Goal: Navigation & Orientation: Find specific page/section

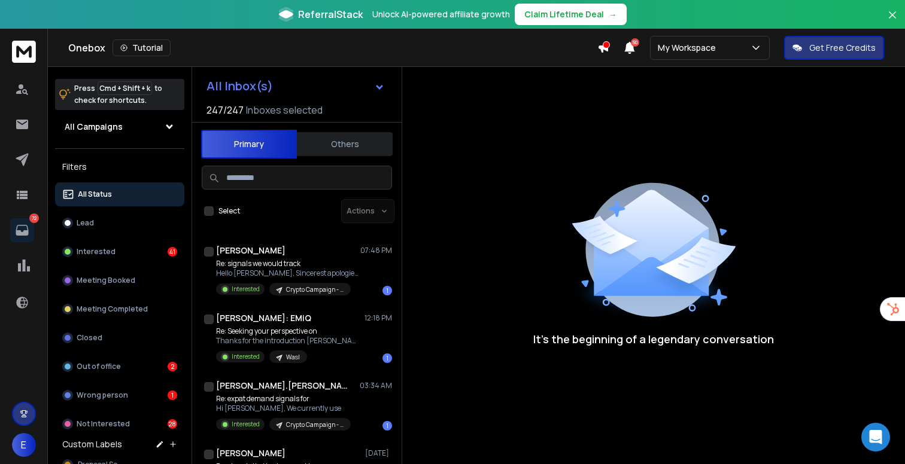
click at [251, 175] on input at bounding box center [297, 178] width 190 height 24
paste input "**********"
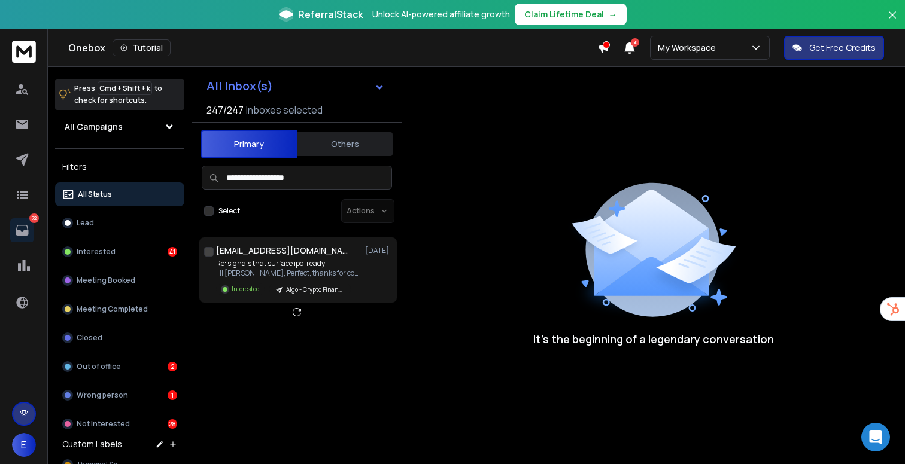
type input "**********"
click at [316, 259] on p "Re: signals that surface ipo-ready" at bounding box center [288, 264] width 144 height 10
click at [261, 250] on h1 "[EMAIL_ADDRESS][DOMAIN_NAME]" at bounding box center [282, 251] width 132 height 12
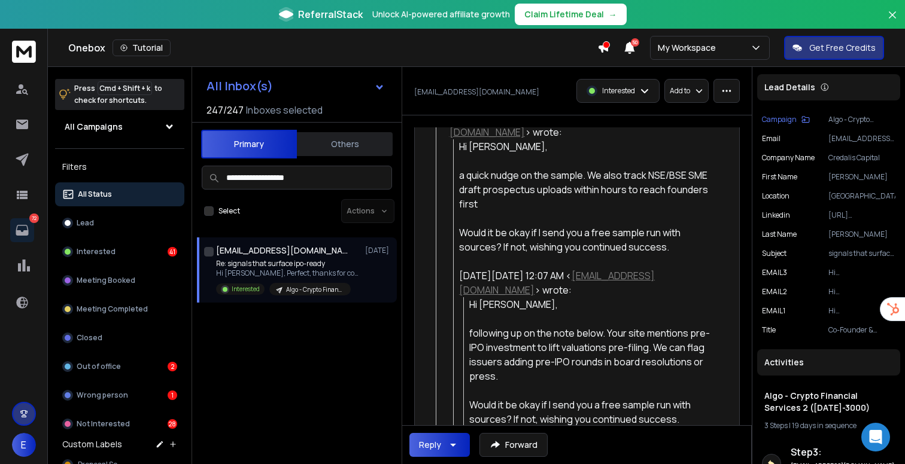
scroll to position [1162, 0]
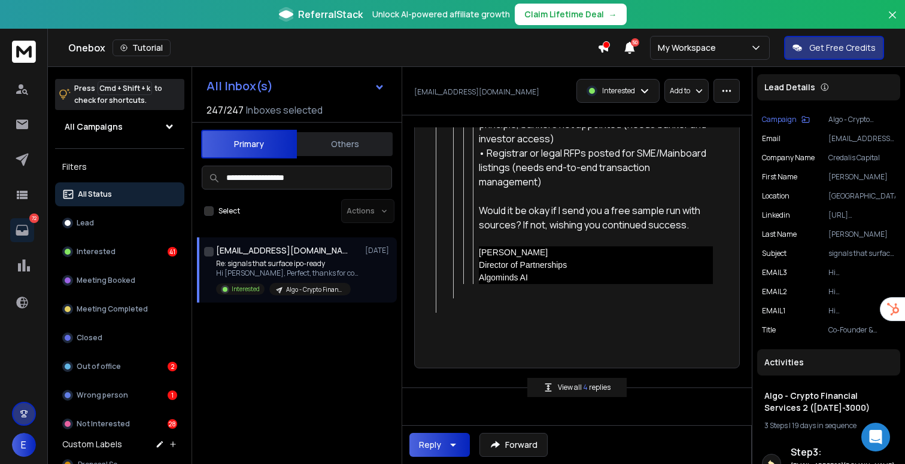
click at [583, 385] on span "4" at bounding box center [586, 387] width 6 height 10
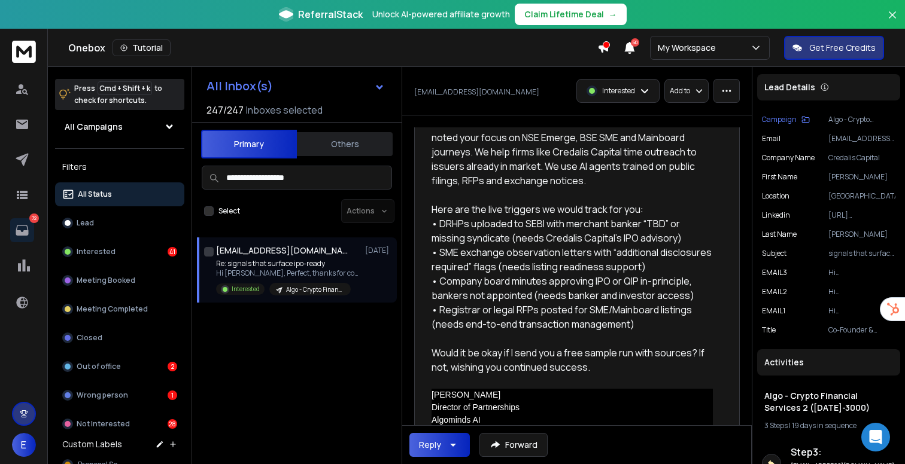
scroll to position [4087, 0]
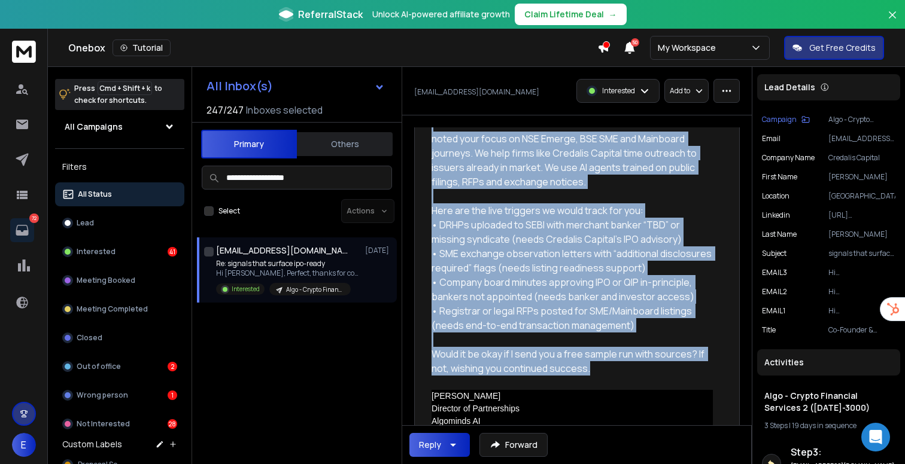
drag, startPoint x: 422, startPoint y: 139, endPoint x: 629, endPoint y: 383, distance: 319.6
click at [629, 383] on div "signals that surface ipo-ready mandates [DATE] : 07:04 pm Reply Forward from: <…" at bounding box center [576, 234] width 325 height 470
copy div "noted your focus on NSE Emerge, BSE SME and Mainboard journeys. We help firms l…"
click at [485, 254] on div "Hi [PERSON_NAME], noted your focus on NSE Emerge, BSE SME and Mainboard journey…" at bounding box center [571, 239] width 281 height 273
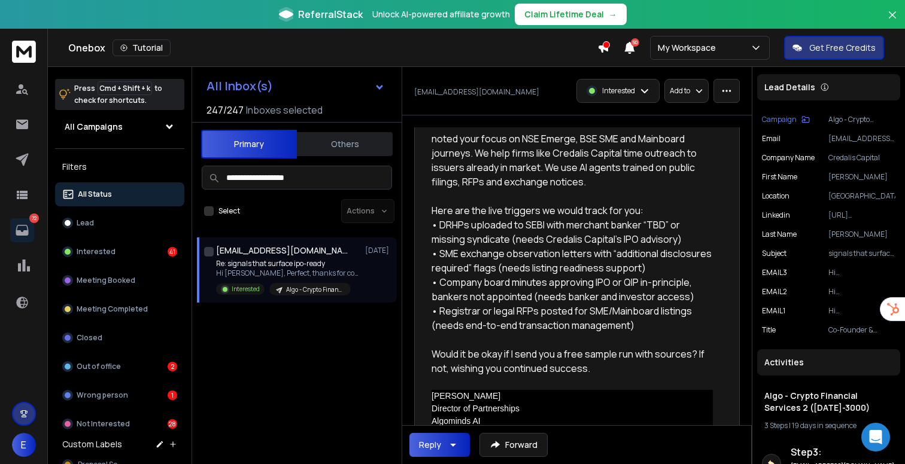
click at [446, 239] on div "Hi [PERSON_NAME], noted your focus on NSE Emerge, BSE SME and Mainboard journey…" at bounding box center [571, 239] width 281 height 273
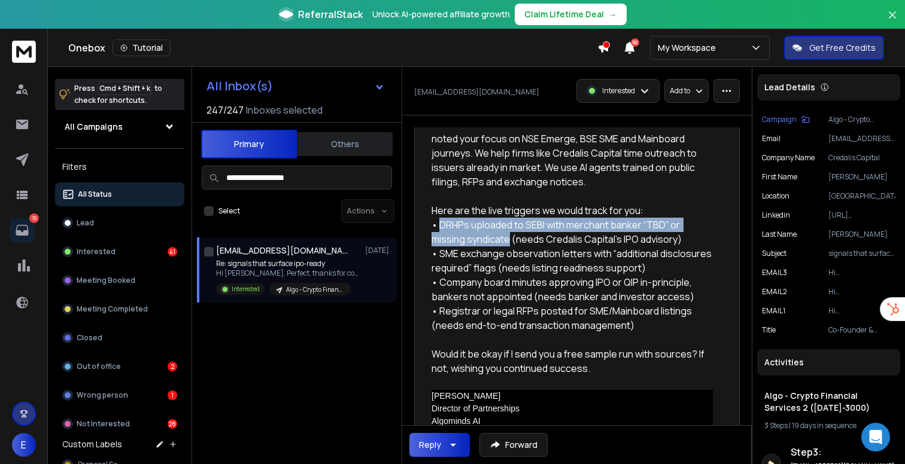
drag, startPoint x: 446, startPoint y: 239, endPoint x: 503, endPoint y: 249, distance: 57.6
click at [503, 249] on div "Hi [PERSON_NAME], noted your focus on NSE Emerge, BSE SME and Mainboard journey…" at bounding box center [571, 239] width 281 height 273
copy div "DRHPs uploaded to SEBI with merchant banker “TBD” or missing syndicate"
click at [503, 249] on div "Hi [PERSON_NAME], noted your focus on NSE Emerge, BSE SME and Mainboard journey…" at bounding box center [571, 239] width 281 height 273
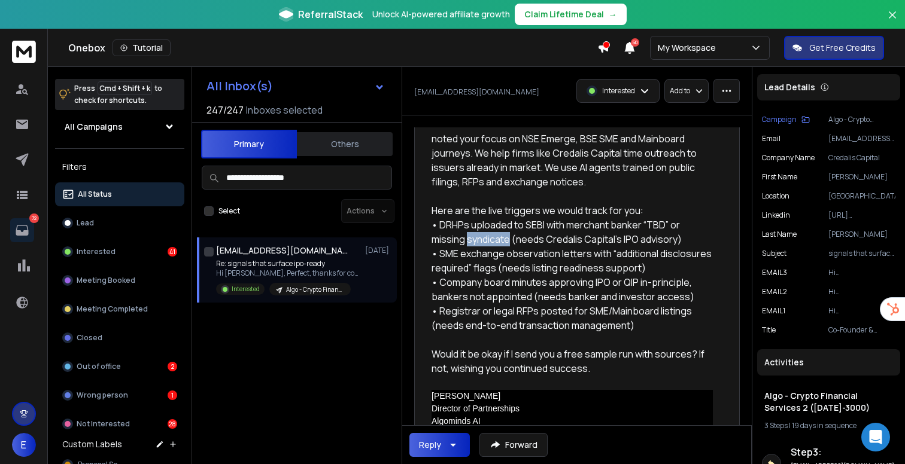
click at [503, 249] on div "Hi [PERSON_NAME], noted your focus on NSE Emerge, BSE SME and Mainboard journey…" at bounding box center [571, 239] width 281 height 273
click at [537, 226] on div "Hi [PERSON_NAME], noted your focus on NSE Emerge, BSE SME and Mainboard journey…" at bounding box center [571, 239] width 281 height 273
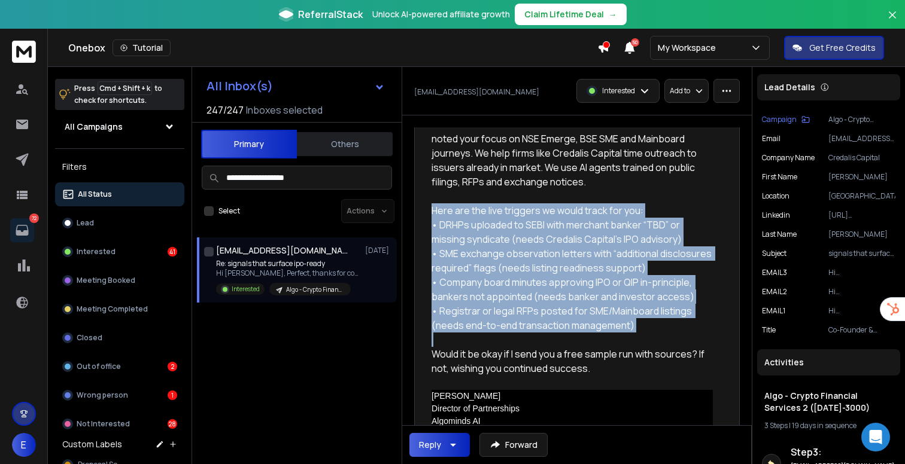
drag, startPoint x: 537, startPoint y: 226, endPoint x: 540, endPoint y: 351, distance: 125.1
click at [540, 351] on div "Hi [PERSON_NAME], noted your focus on NSE Emerge, BSE SME and Mainboard journey…" at bounding box center [571, 239] width 281 height 273
copy div "Here are the live triggers we would track for you: • DRHPs uploaded to SEBI wit…"
click at [540, 351] on div "Hi [PERSON_NAME], noted your focus on NSE Emerge, BSE SME and Mainboard journey…" at bounding box center [571, 239] width 281 height 273
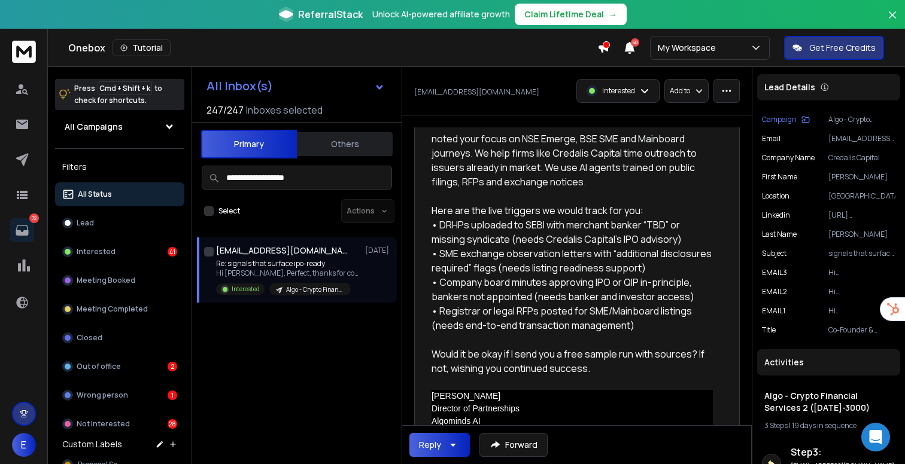
click at [471, 221] on div "Hi [PERSON_NAME], noted your focus on NSE Emerge, BSE SME and Mainboard journey…" at bounding box center [571, 239] width 281 height 273
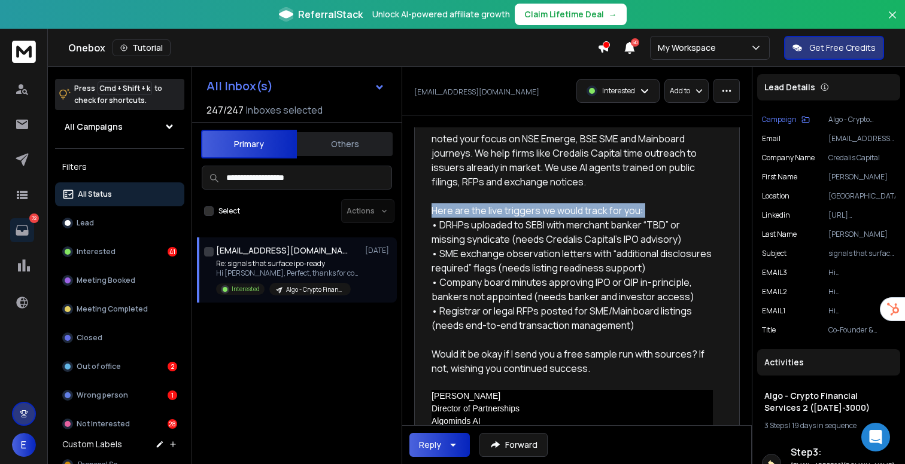
click at [471, 221] on div "Hi [PERSON_NAME], noted your focus on NSE Emerge, BSE SME and Mainboard journey…" at bounding box center [571, 239] width 281 height 273
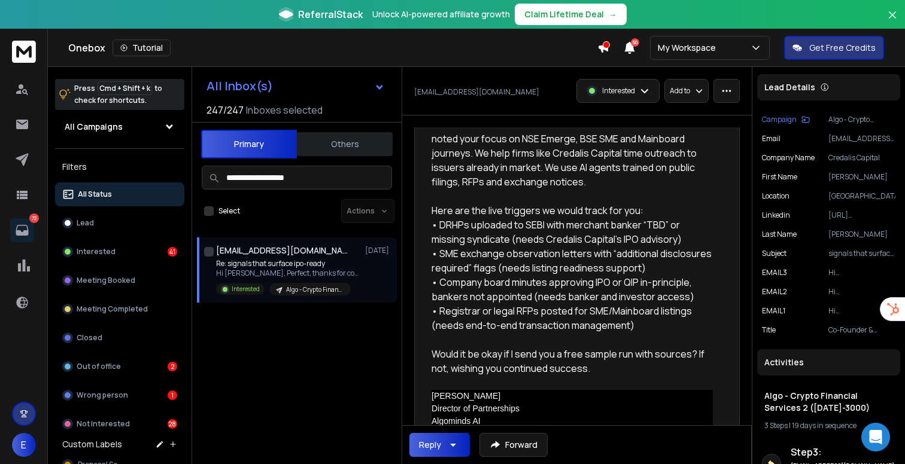
click at [486, 209] on div "Hi [PERSON_NAME], noted your focus on NSE Emerge, BSE SME and Mainboard journey…" at bounding box center [571, 239] width 281 height 273
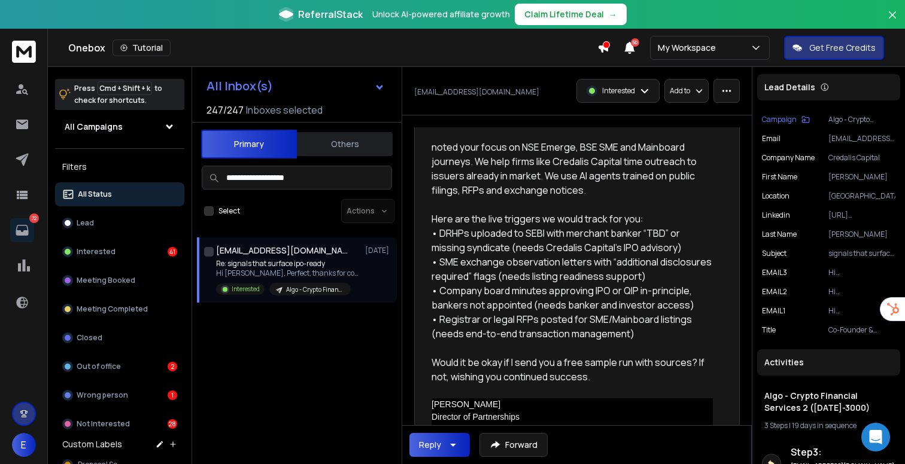
click at [486, 209] on div "Hi [PERSON_NAME], noted your focus on NSE Emerge, BSE SME and Mainboard journey…" at bounding box center [571, 247] width 281 height 273
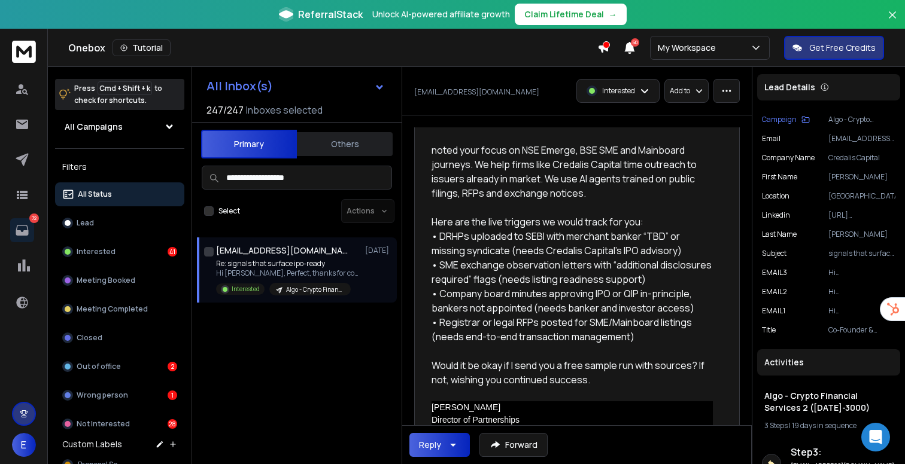
scroll to position [4074, 0]
click at [476, 271] on div "Hi [PERSON_NAME], noted your focus on NSE Emerge, BSE SME and Mainboard journey…" at bounding box center [571, 251] width 281 height 273
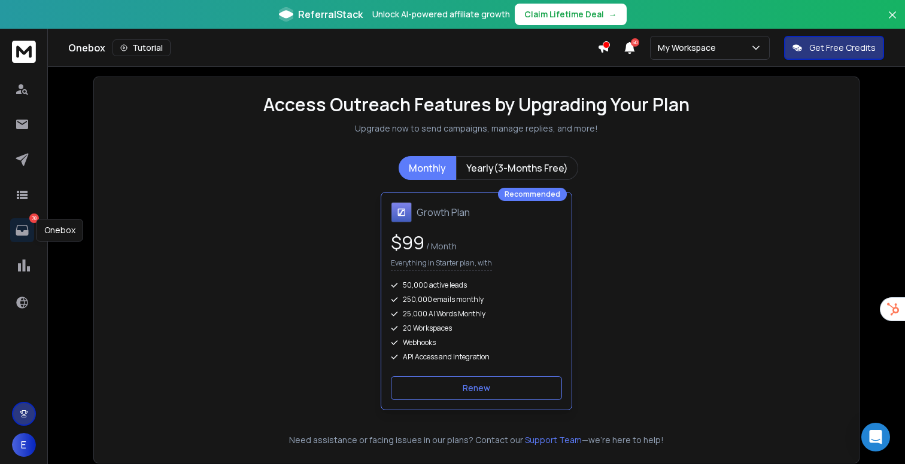
click at [24, 230] on icon at bounding box center [22, 230] width 13 height 11
click at [19, 202] on link at bounding box center [22, 195] width 24 height 24
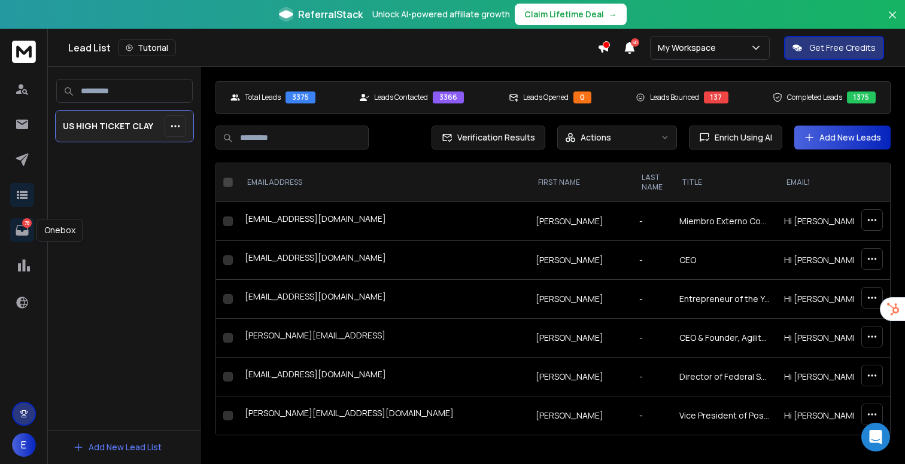
click at [23, 224] on p "78" at bounding box center [27, 223] width 10 height 10
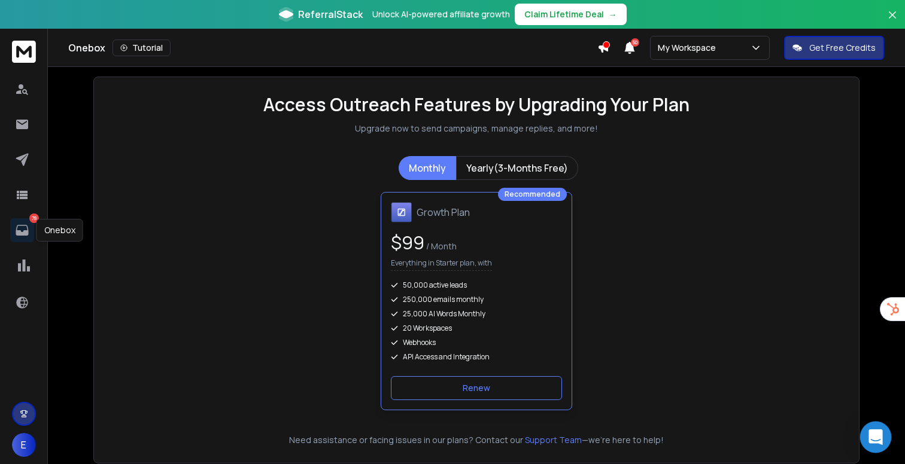
click at [870, 437] on icon "Open Intercom Messenger" at bounding box center [875, 438] width 14 height 16
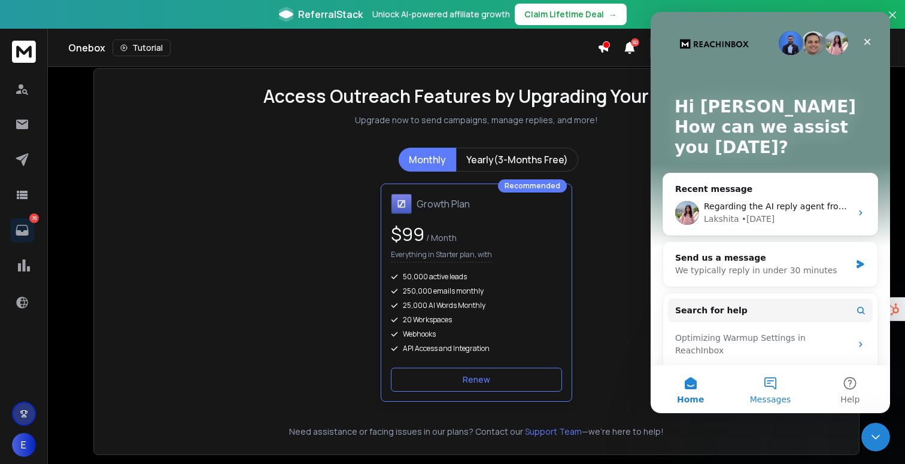
click at [744, 387] on button "Messages" at bounding box center [770, 390] width 80 height 48
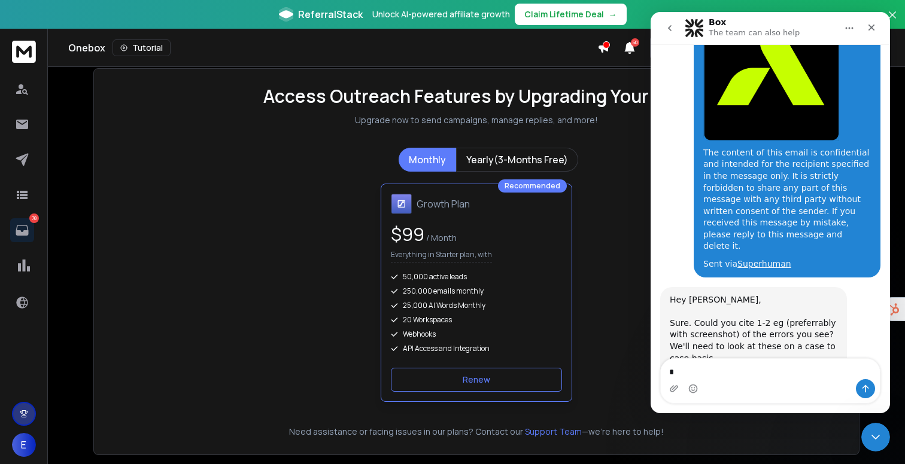
scroll to position [20494, 0]
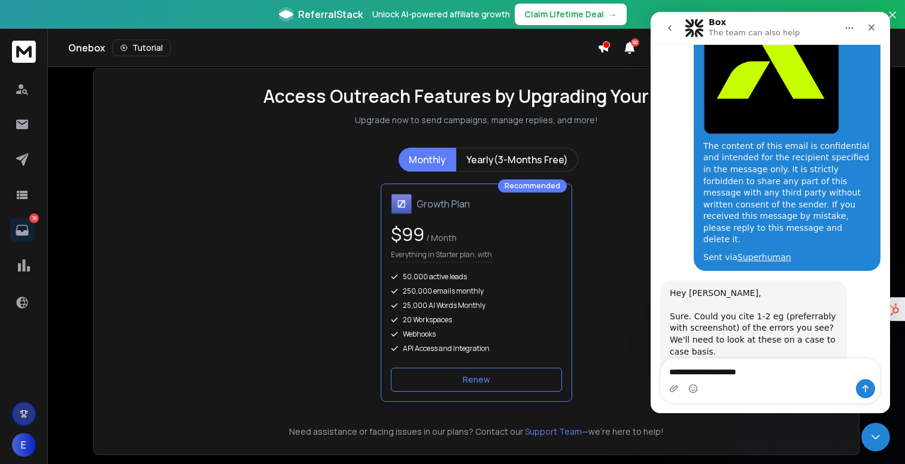
type textarea "**********"
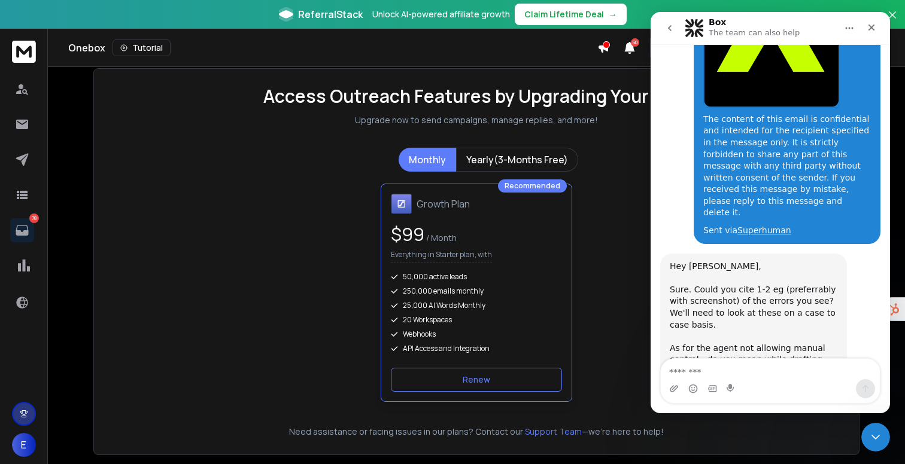
click at [19, 316] on div at bounding box center [24, 305] width 28 height 28
click at [19, 310] on link at bounding box center [22, 303] width 24 height 24
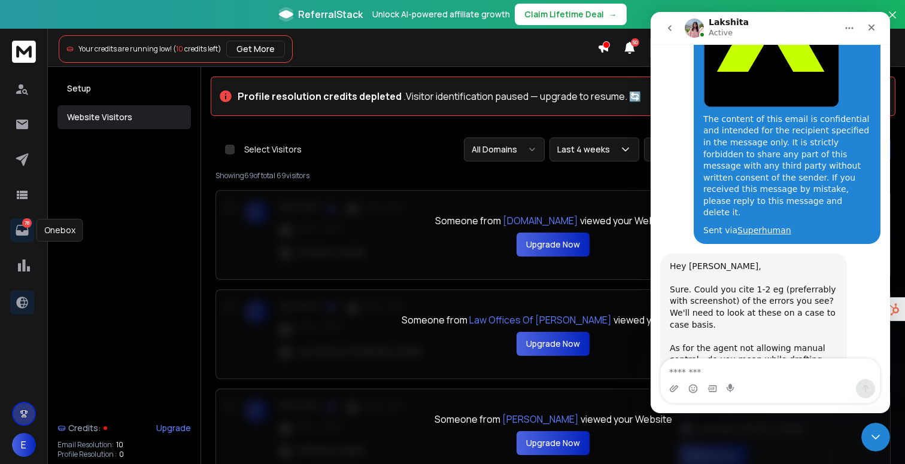
click at [23, 227] on p "78" at bounding box center [27, 223] width 10 height 10
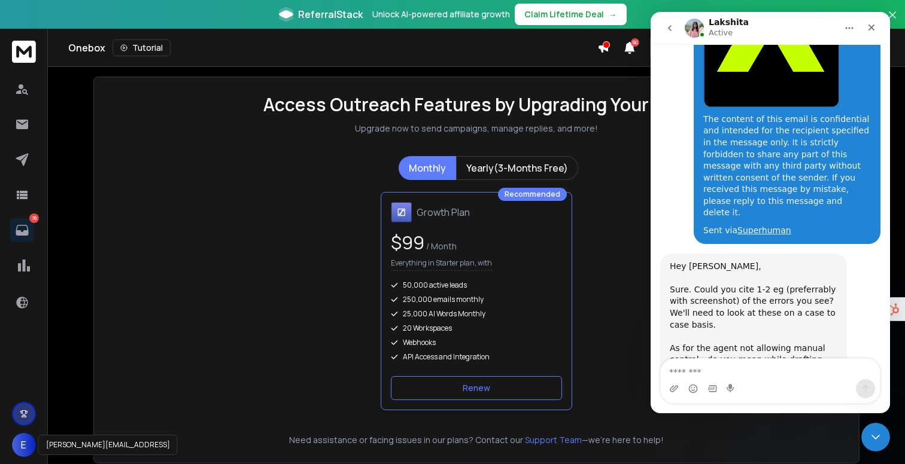
click at [15, 444] on span "E" at bounding box center [24, 445] width 24 height 24
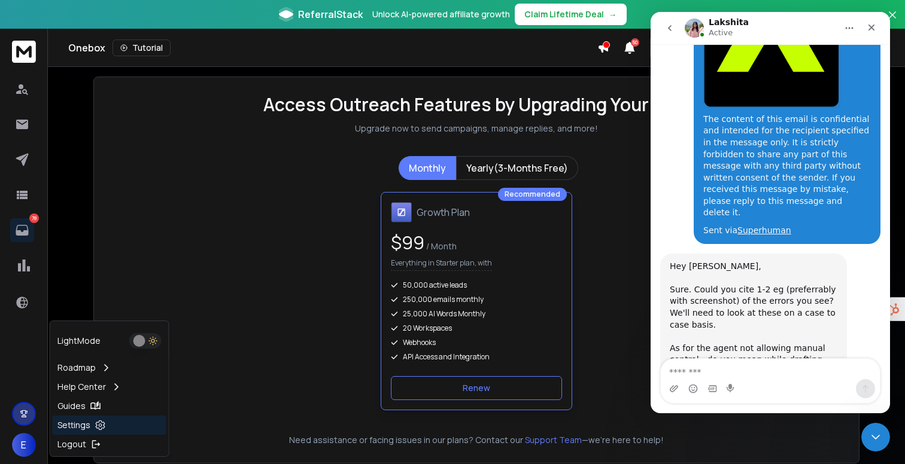
click at [89, 425] on p "Settings" at bounding box center [73, 425] width 33 height 12
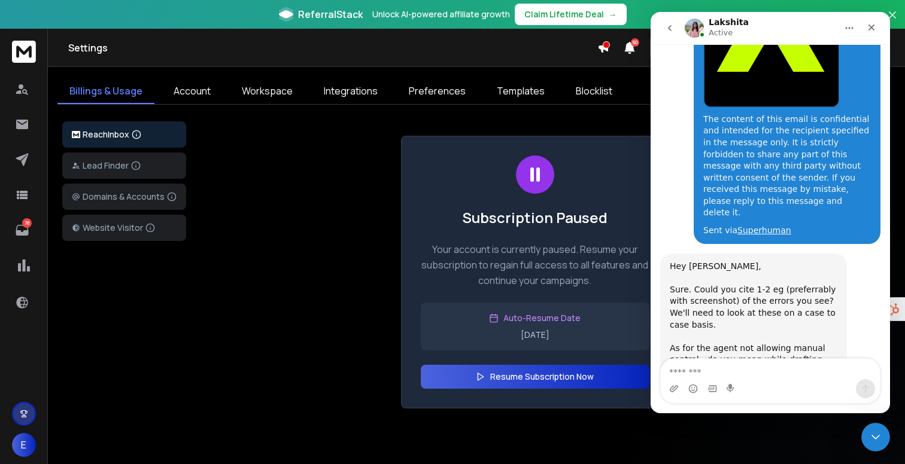
click at [190, 102] on link "Account" at bounding box center [192, 91] width 61 height 25
